Goal: Communication & Community: Answer question/provide support

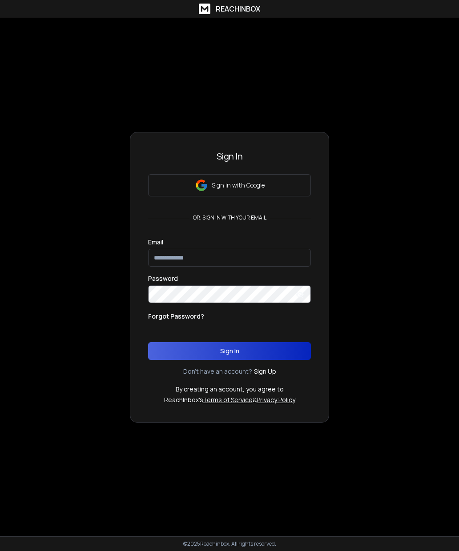
click at [283, 197] on button "Sign in with Google" at bounding box center [229, 185] width 163 height 22
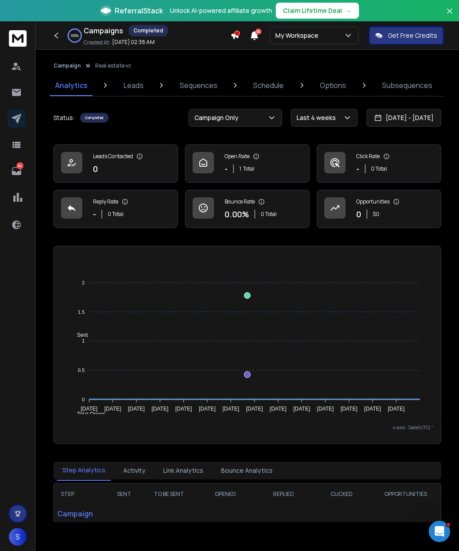
click at [20, 114] on icon at bounding box center [16, 118] width 11 height 11
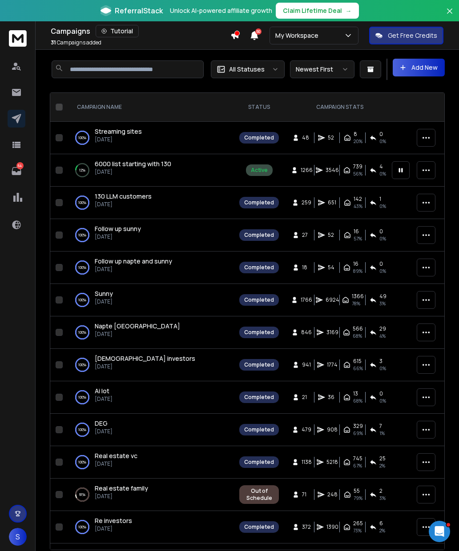
click at [197, 141] on div "100 % Streaming sites [DATE]" at bounding box center [150, 137] width 150 height 21
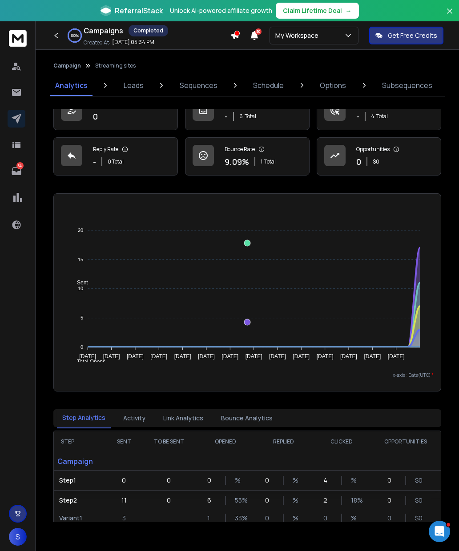
scroll to position [52, 0]
click at [21, 120] on icon at bounding box center [16, 118] width 11 height 11
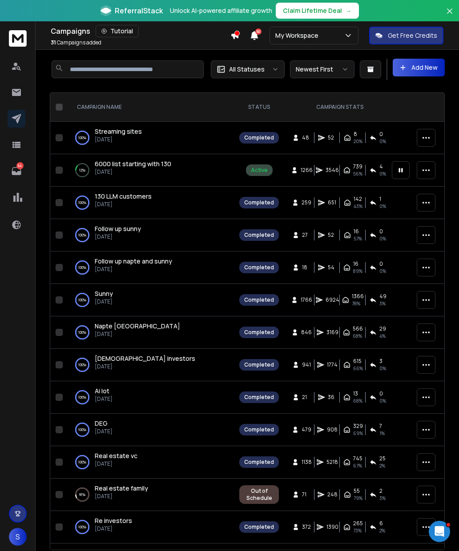
click at [199, 176] on div "12 % 6000 list starting with 130 [DATE]" at bounding box center [150, 170] width 150 height 21
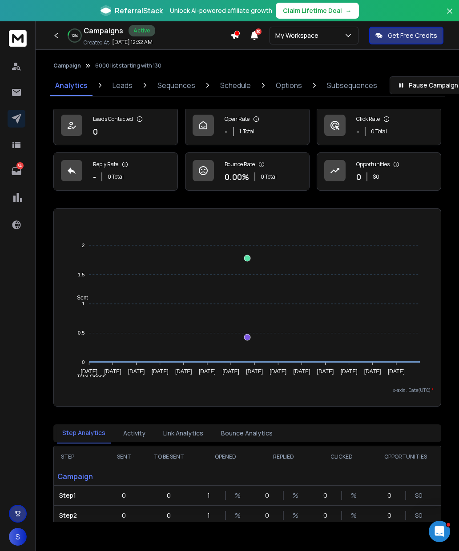
scroll to position [37, 0]
click at [20, 118] on icon at bounding box center [16, 118] width 11 height 11
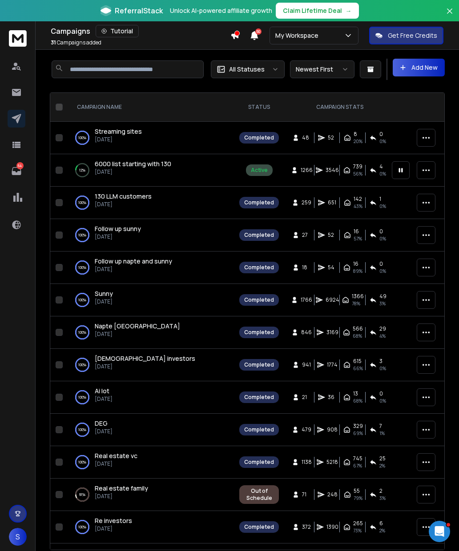
click at [188, 167] on div "12 % 6000 list starting with 130 [DATE]" at bounding box center [150, 170] width 150 height 21
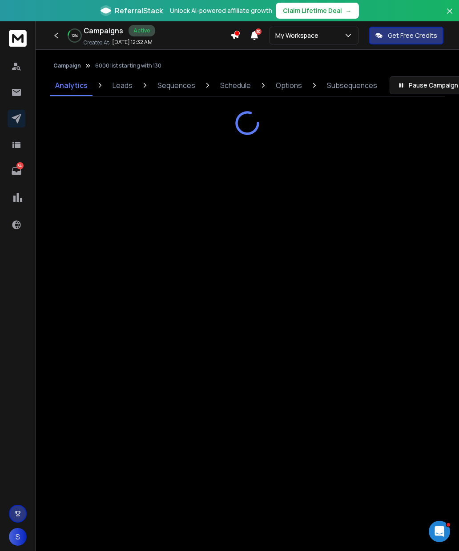
click at [238, 85] on p "Schedule" at bounding box center [235, 85] width 31 height 11
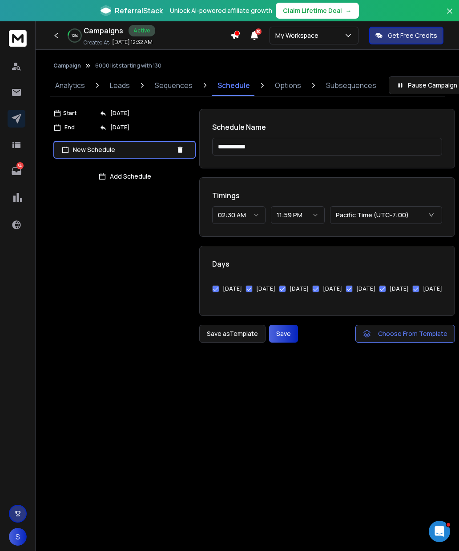
click at [19, 118] on icon at bounding box center [16, 118] width 9 height 9
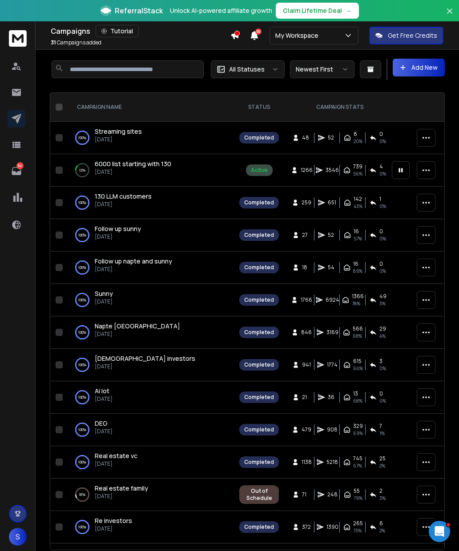
click at [140, 233] on span "Follow up sunny" at bounding box center [118, 229] width 46 height 8
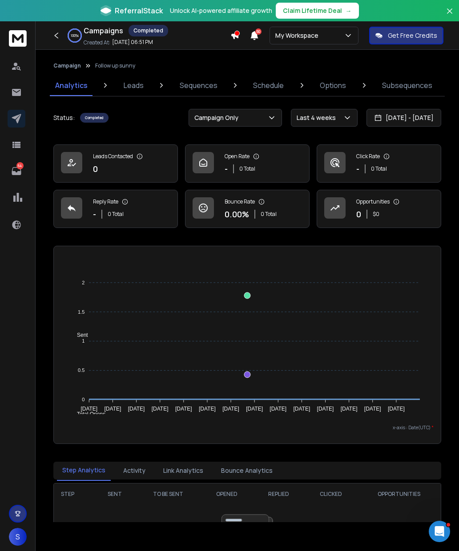
click at [21, 119] on icon at bounding box center [16, 118] width 11 height 11
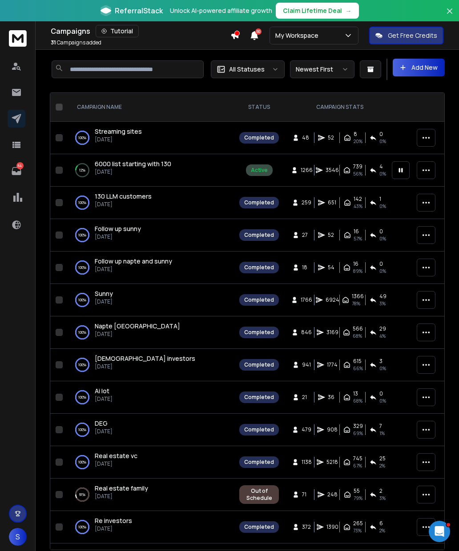
click at [135, 232] on span "Follow up sunny" at bounding box center [118, 229] width 46 height 8
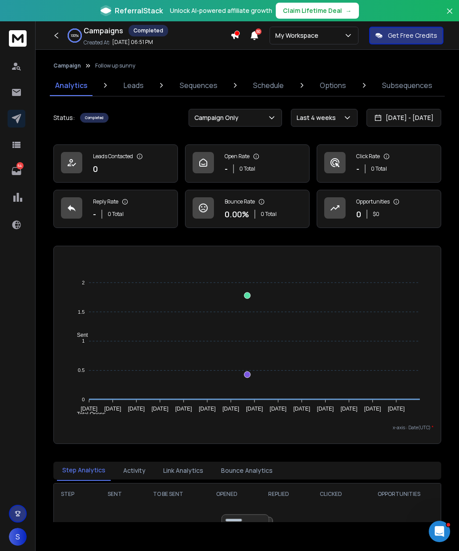
click at [138, 81] on p "Leads" at bounding box center [134, 85] width 20 height 11
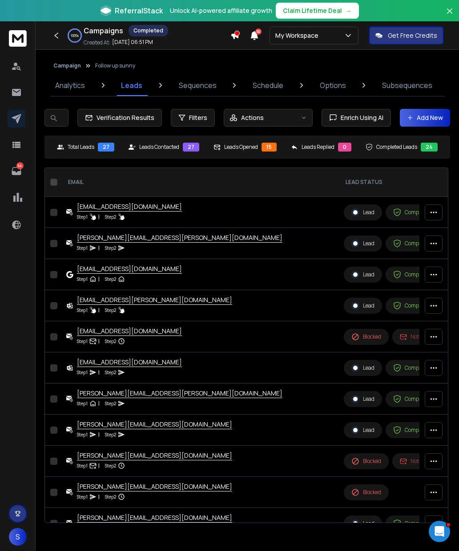
click at [20, 173] on icon at bounding box center [16, 171] width 9 height 8
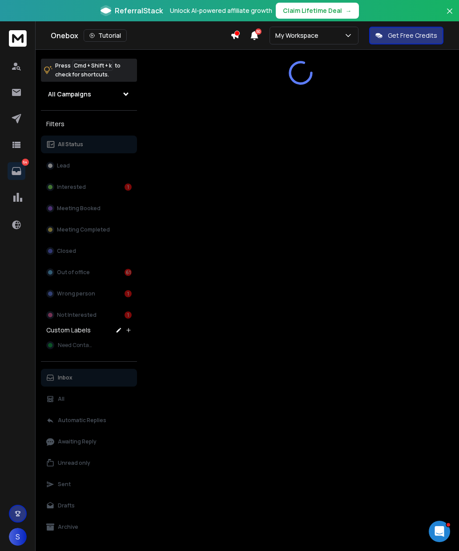
click at [110, 187] on div "All Status Lead Interested 1 Meeting Booked Meeting Completed Closed Out of off…" at bounding box center [89, 230] width 96 height 189
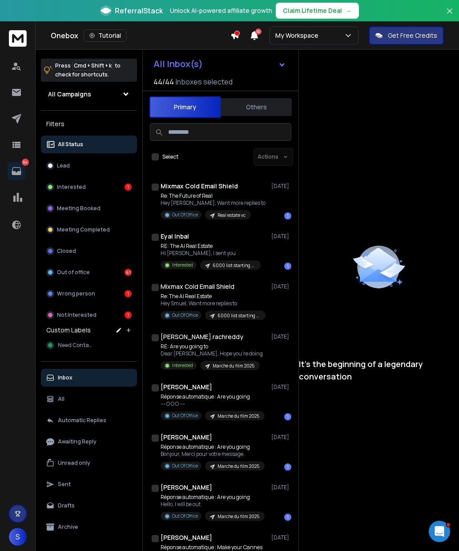
click at [221, 246] on p "RE: The AI Real Estate" at bounding box center [210, 246] width 100 height 7
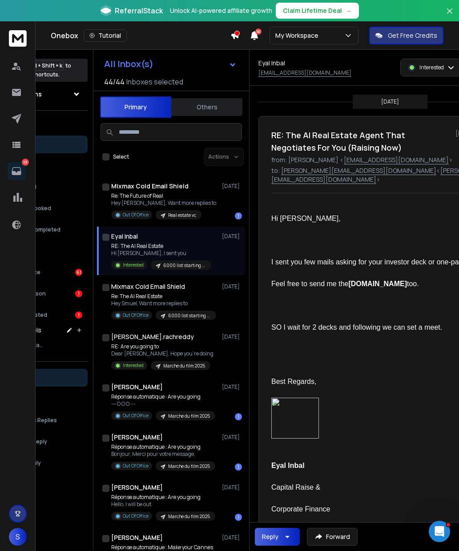
scroll to position [0, 49]
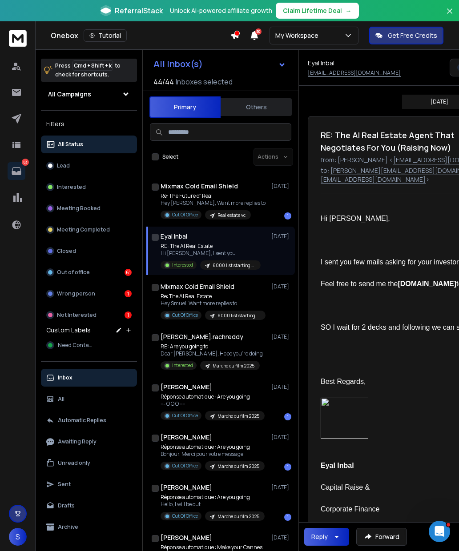
click at [424, 346] on p at bounding box center [436, 349] width 230 height 11
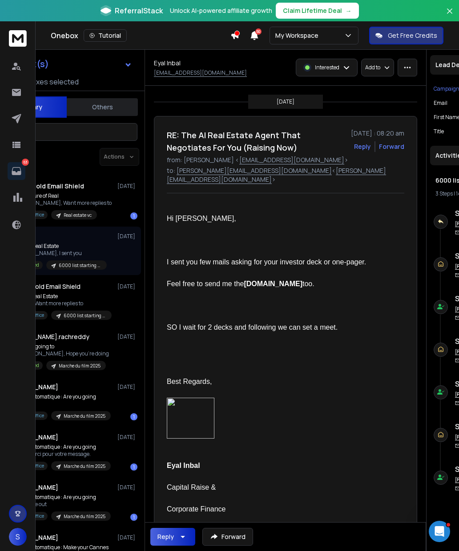
scroll to position [0, 140]
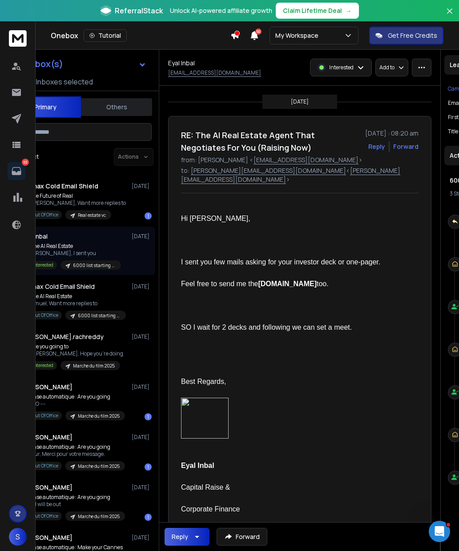
click at [379, 144] on button "Reply" at bounding box center [376, 146] width 17 height 9
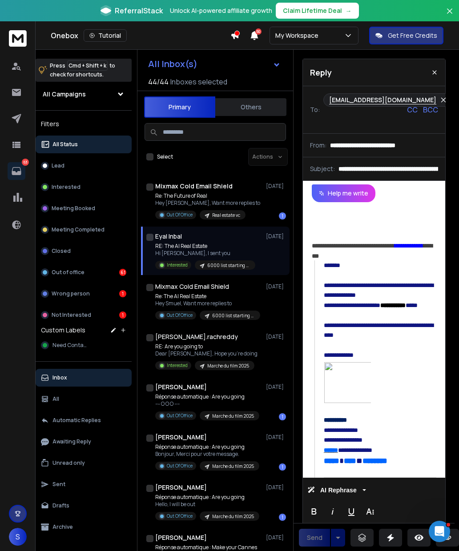
click at [358, 218] on div at bounding box center [374, 216] width 124 height 10
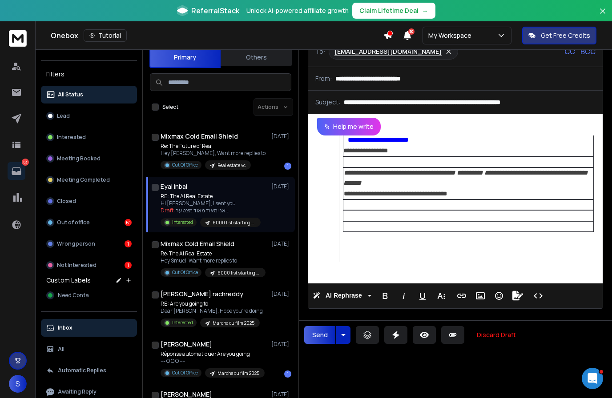
scroll to position [50, 0]
click at [321, 344] on button "Send" at bounding box center [319, 335] width 31 height 18
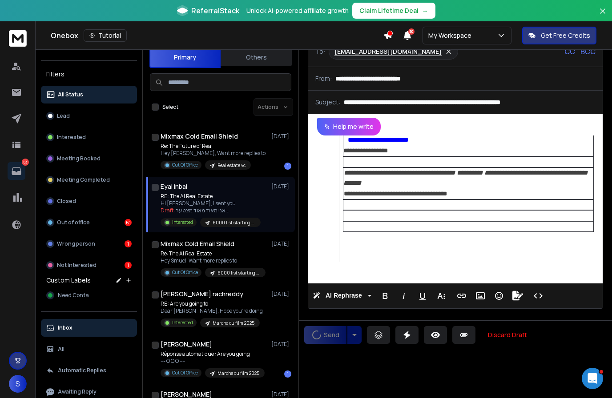
click at [318, 344] on div "Send" at bounding box center [332, 335] width 57 height 18
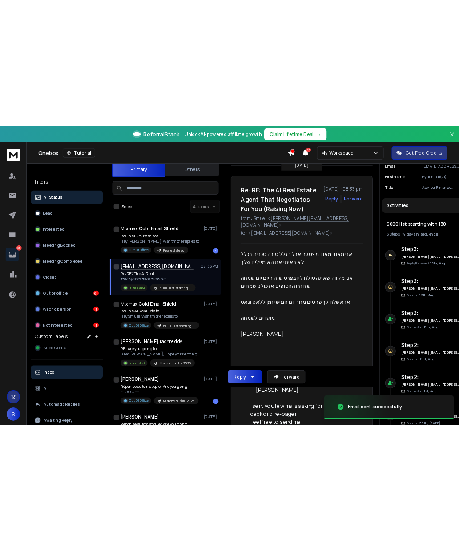
scroll to position [0, 0]
